Goal: Find specific page/section: Find specific page/section

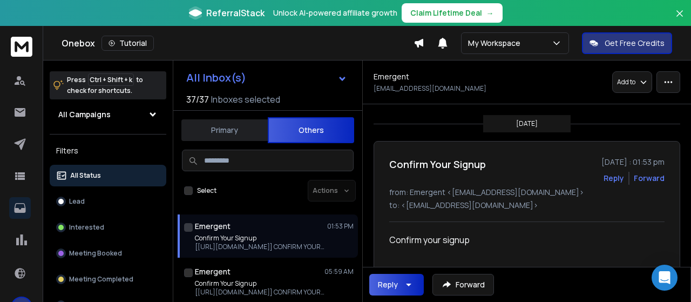
scroll to position [106, 0]
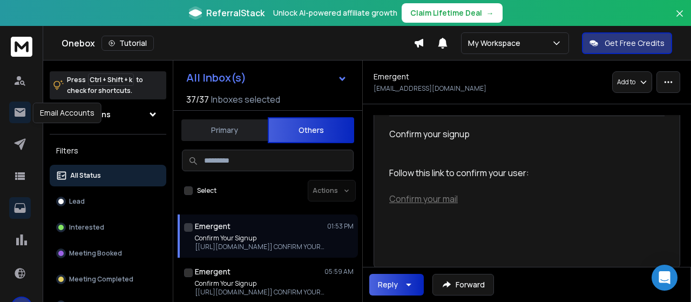
click at [19, 112] on icon at bounding box center [19, 112] width 13 height 13
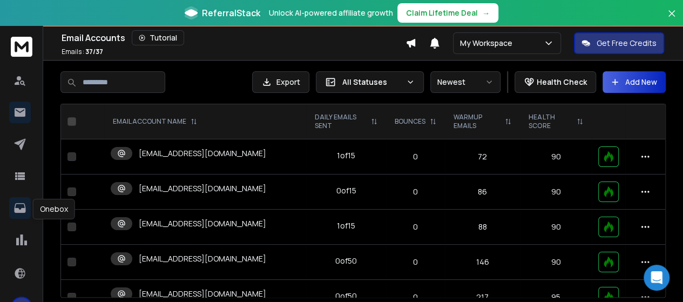
click at [24, 213] on icon at bounding box center [19, 208] width 11 height 10
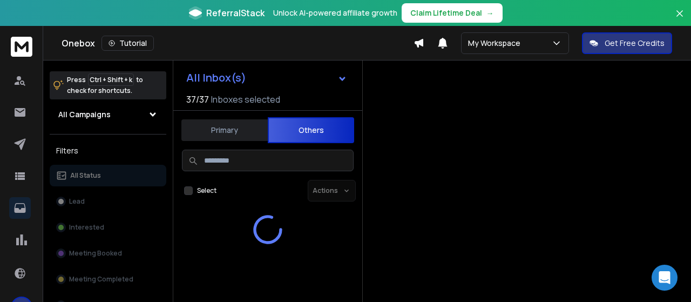
click at [316, 127] on button "Others" at bounding box center [311, 130] width 86 height 26
